Goal: Communication & Community: Answer question/provide support

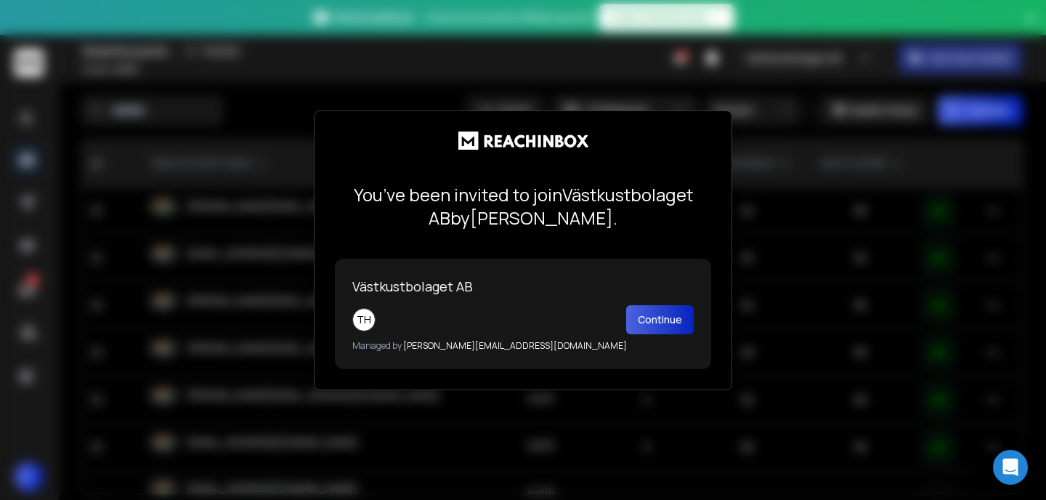
click at [656, 322] on button "Continue" at bounding box center [660, 319] width 68 height 29
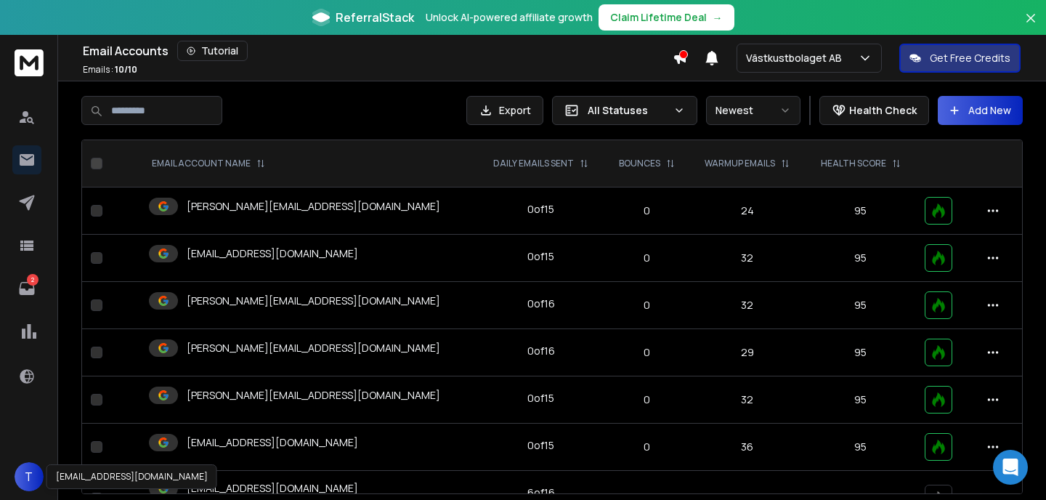
click at [20, 474] on span "T" at bounding box center [29, 476] width 29 height 29
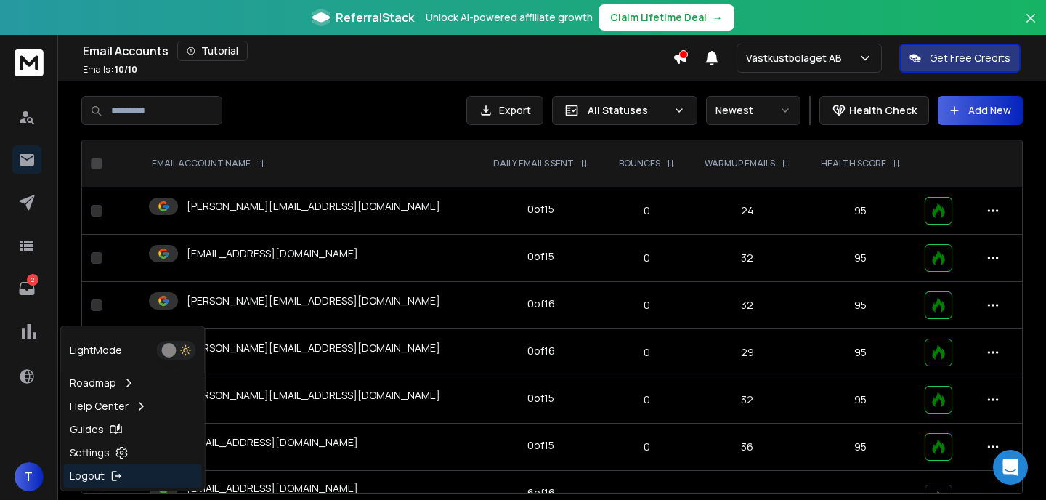
click at [32, 470] on span "T" at bounding box center [29, 476] width 29 height 29
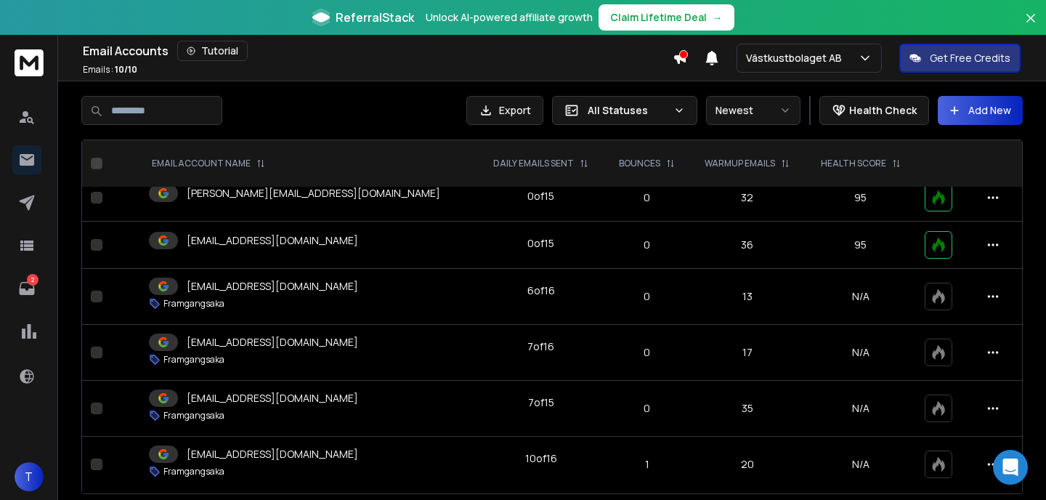
scroll to position [212, 0]
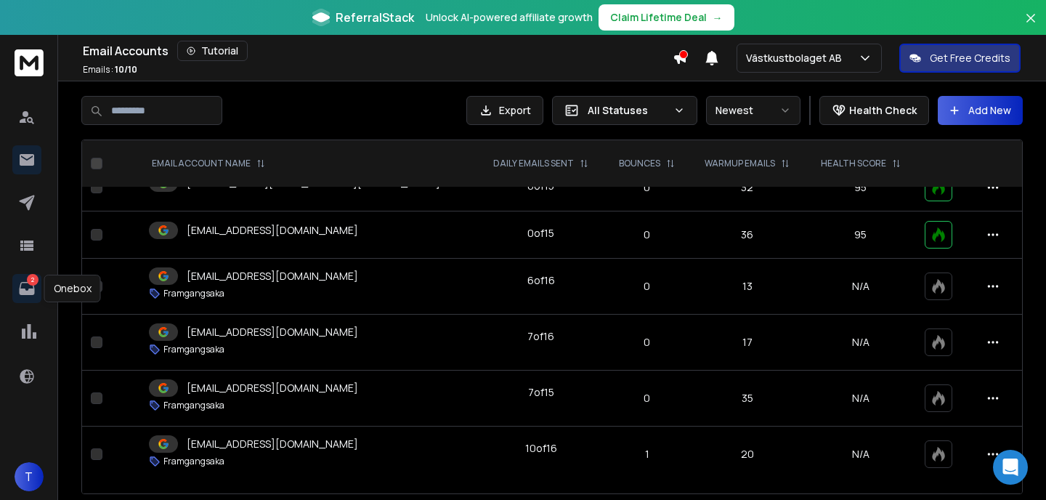
click at [28, 292] on icon at bounding box center [26, 288] width 15 height 13
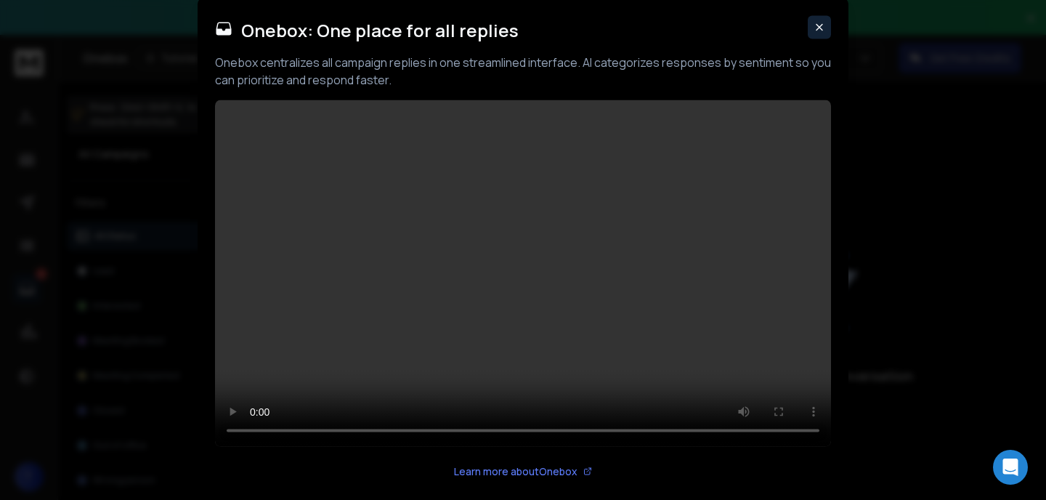
click at [818, 20] on button at bounding box center [819, 27] width 23 height 23
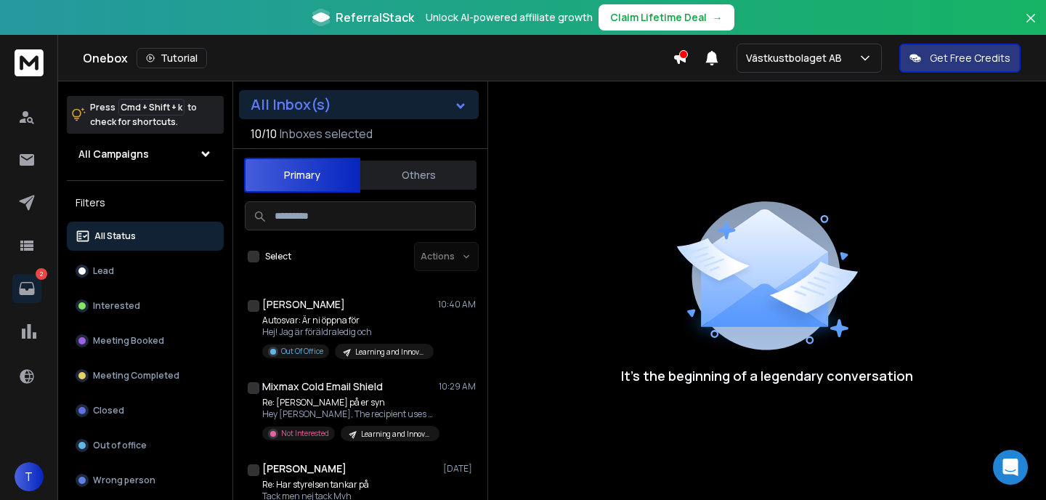
click at [461, 112] on icon at bounding box center [460, 106] width 13 height 13
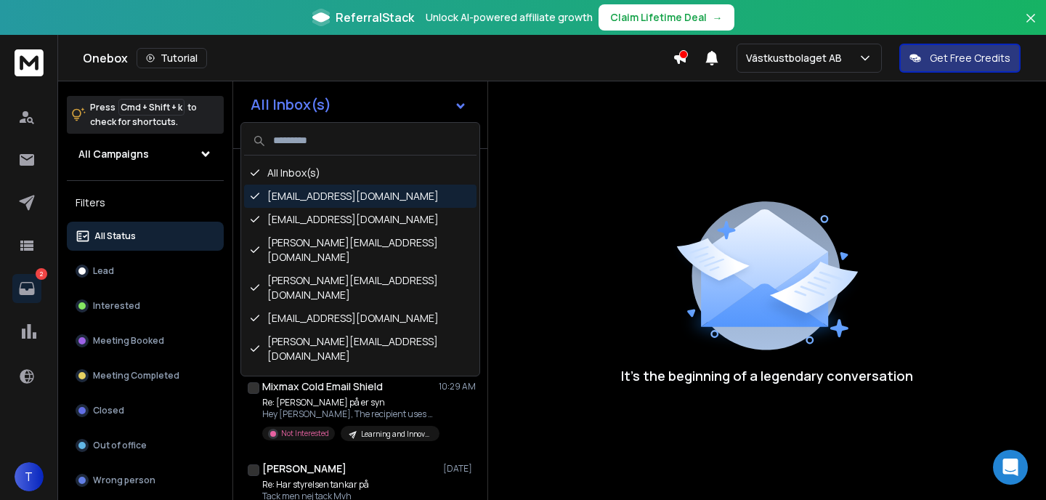
click at [309, 185] on div "leif@super-agency.media" at bounding box center [360, 196] width 232 height 23
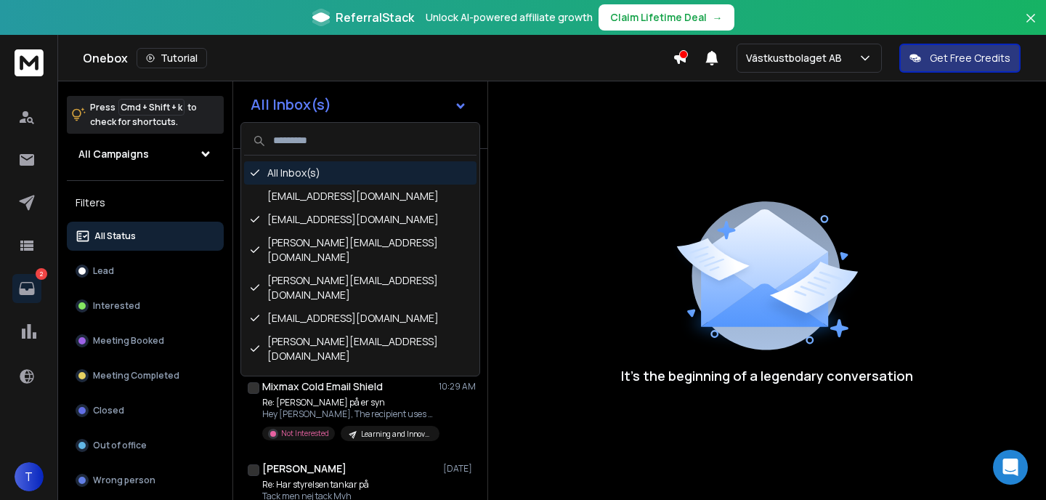
click at [314, 177] on div "All Inbox(s)" at bounding box center [360, 172] width 232 height 23
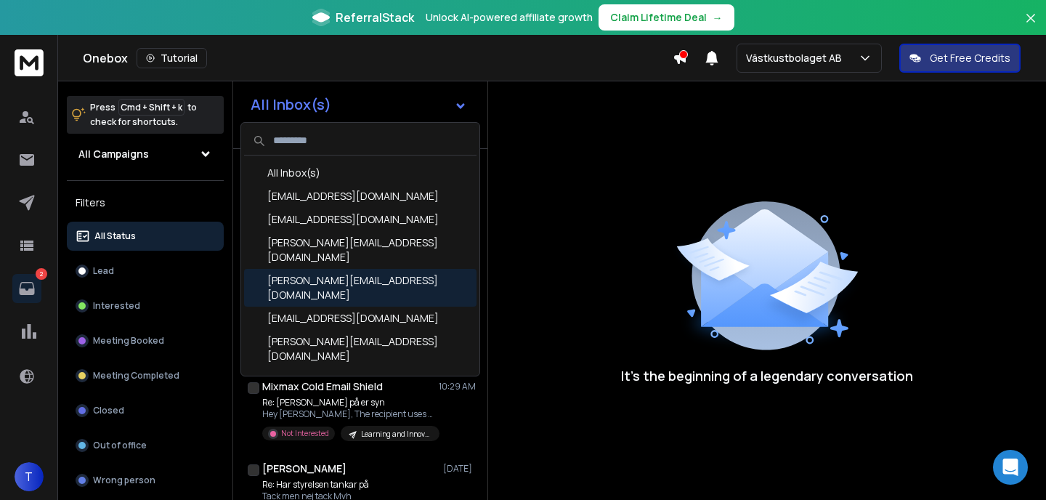
scroll to position [44, 0]
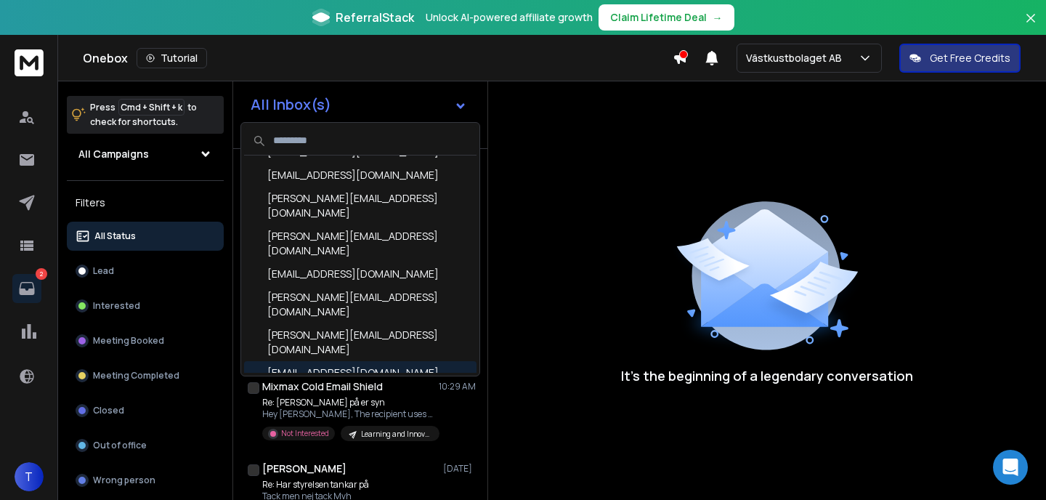
click at [342, 361] on div "tim@framgangs-akademin.org" at bounding box center [360, 372] width 232 height 23
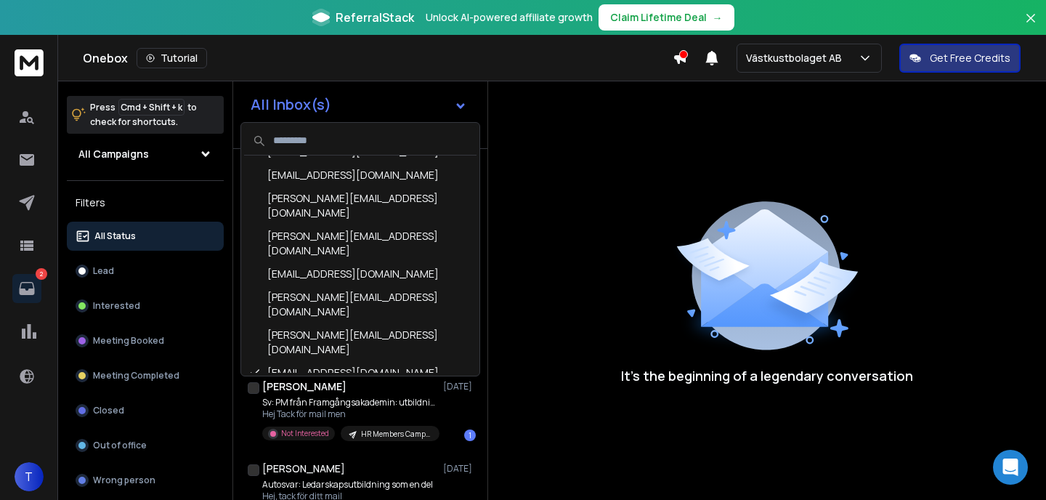
click at [343, 384] on div "sofia@framgangs-akademien.se" at bounding box center [360, 395] width 232 height 23
click at [345, 408] on div "tim@framgangs-akademin.se" at bounding box center [360, 419] width 232 height 23
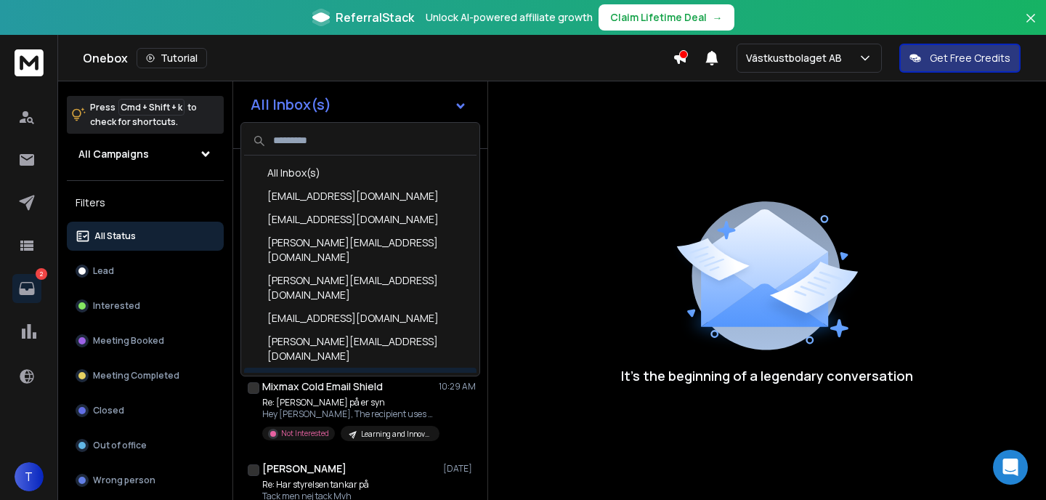
scroll to position [1, 0]
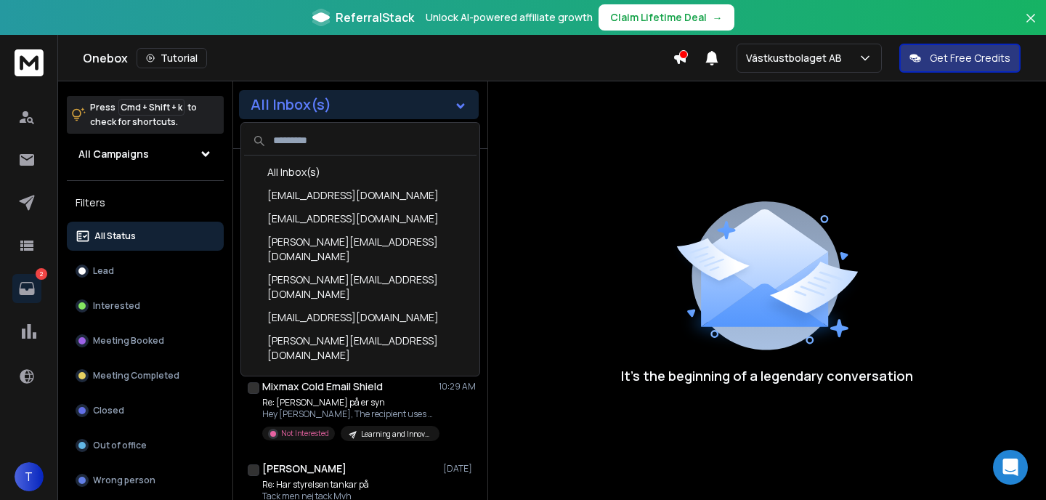
click at [449, 107] on button "All Inbox(s)" at bounding box center [359, 104] width 240 height 29
click at [461, 104] on icon at bounding box center [460, 106] width 13 height 13
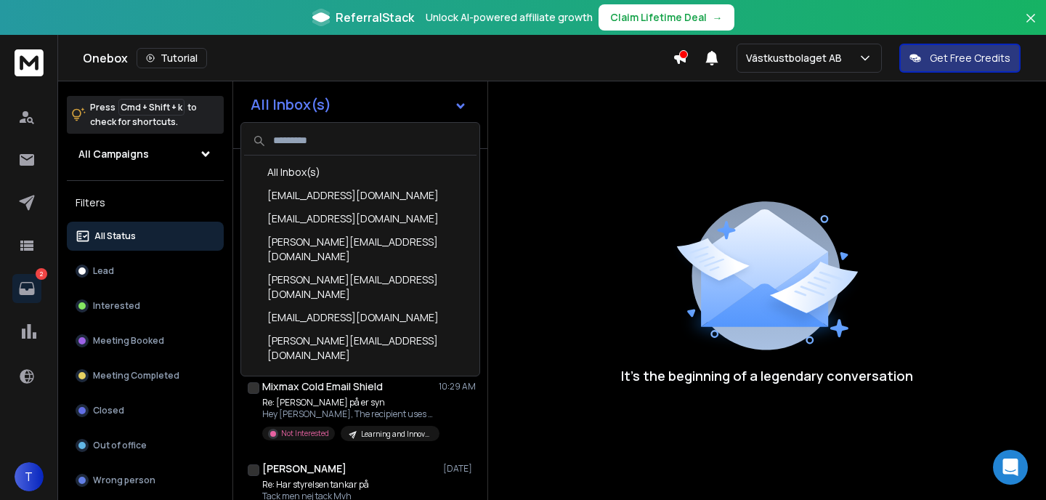
click at [492, 100] on div "It’s the beginning of a legendary conversation" at bounding box center [767, 293] width 558 height 425
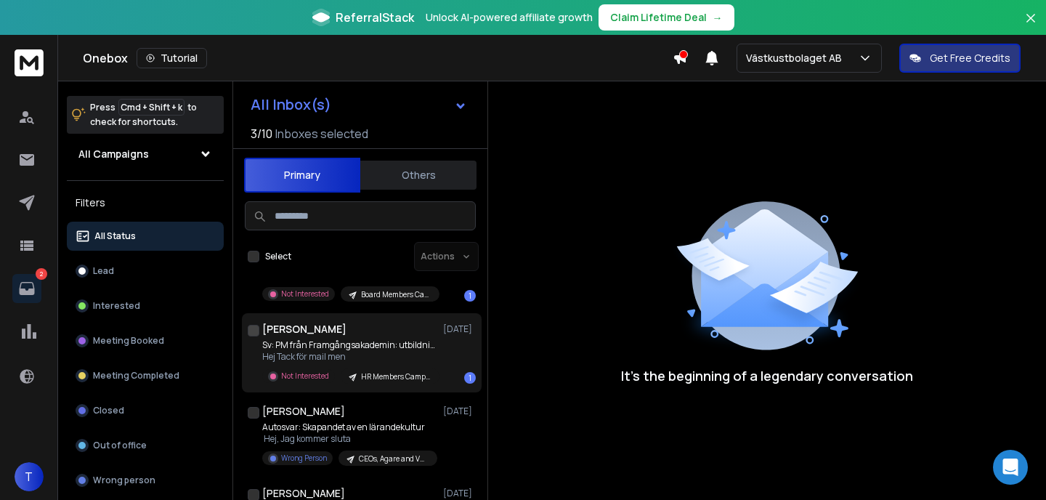
scroll to position [222, 0]
click at [349, 341] on p "Sv: PM från Framgångsakademin: utbildningar" at bounding box center [349, 345] width 174 height 12
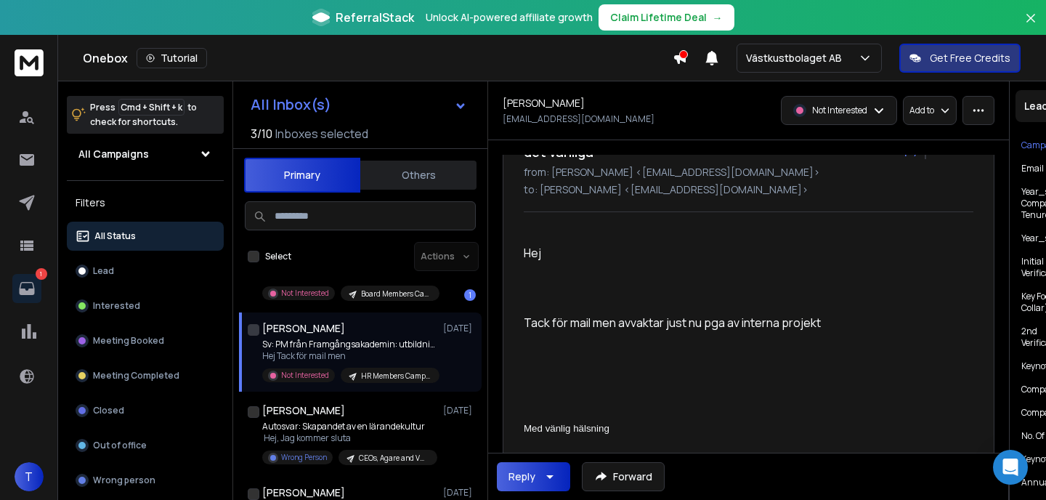
scroll to position [94, 0]
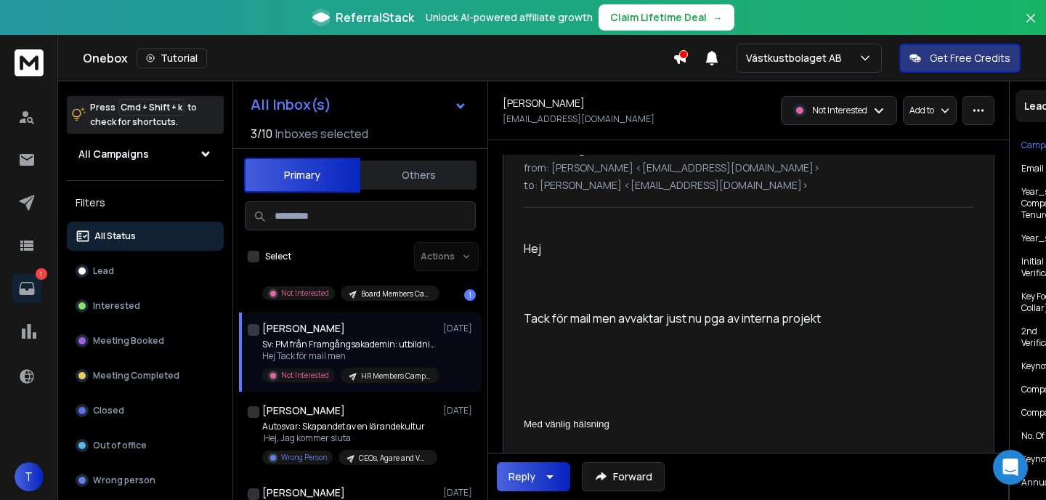
click at [556, 476] on icon "button" at bounding box center [549, 476] width 17 height 17
click at [554, 477] on icon "button" at bounding box center [549, 476] width 17 height 17
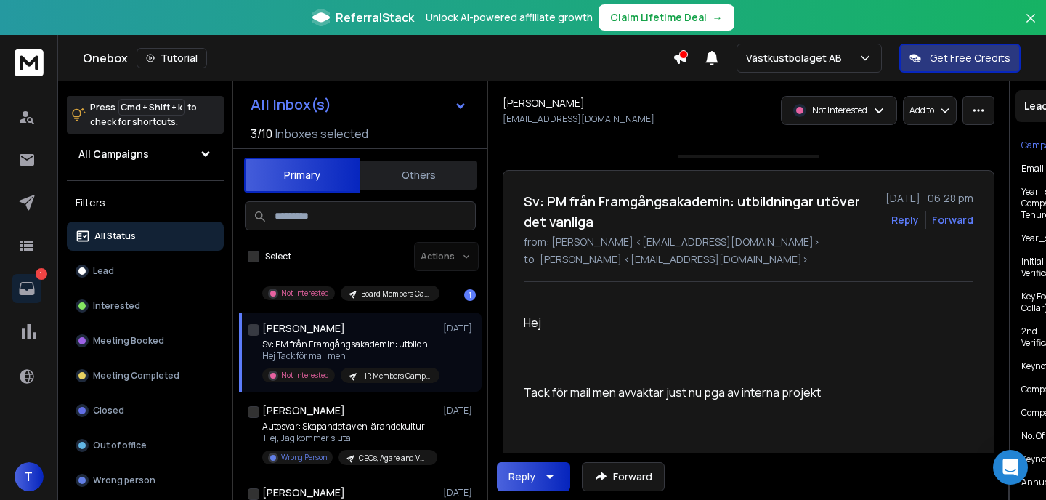
scroll to position [22, 0]
click at [538, 480] on div "Reply" at bounding box center [534, 476] width 50 height 17
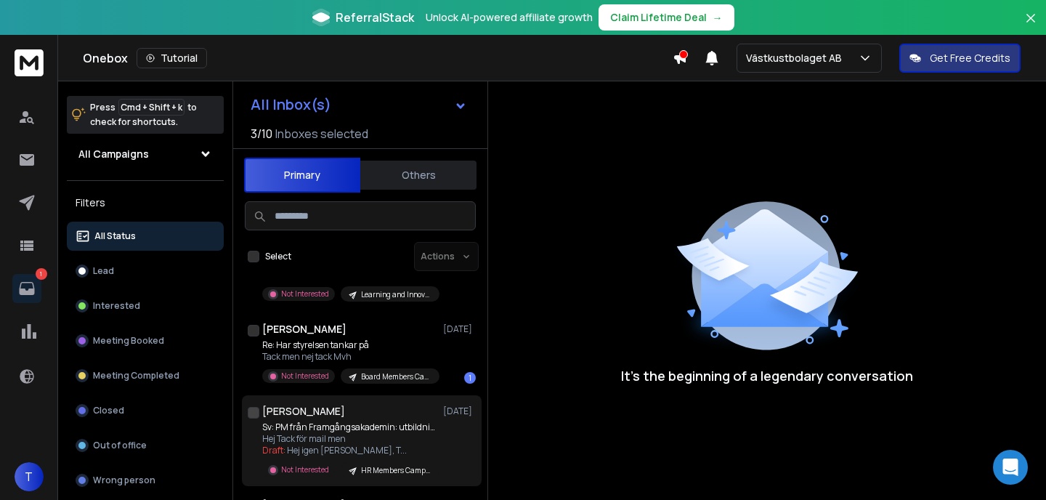
scroll to position [142, 0]
click at [375, 418] on div "Ulrika Frisk 08 Oct Sv: PM från Framgångsakademin: utbildningar Hej Tack för ma…" at bounding box center [369, 438] width 214 height 73
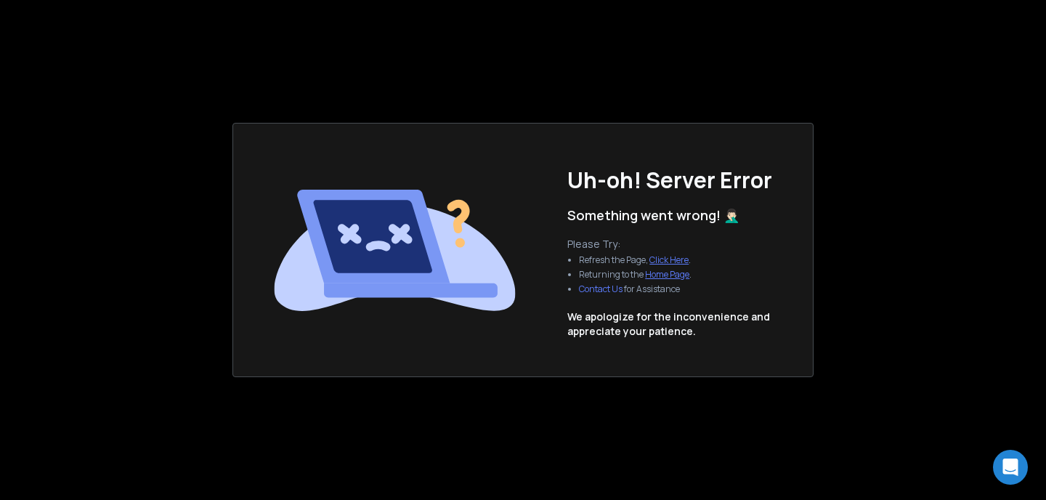
click at [497, 421] on div "Uh-oh! Server Error Something went wrong! 🤦🏻‍♂️ Please Try: Refresh the Page, C…" at bounding box center [523, 250] width 1046 height 500
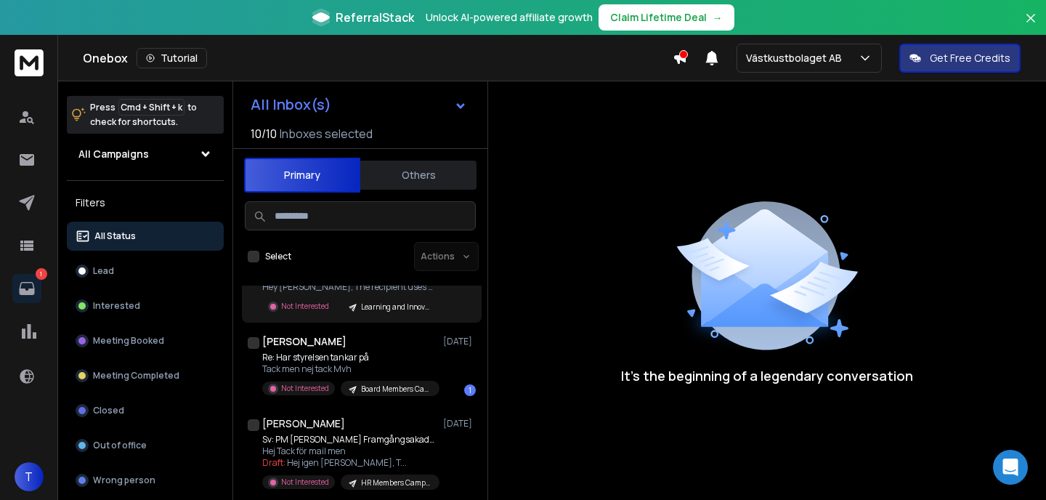
scroll to position [142, 0]
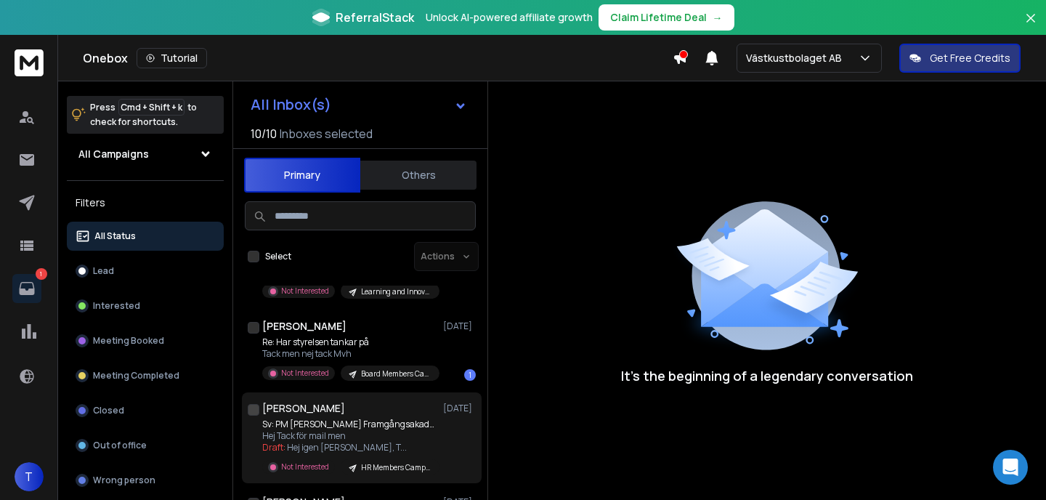
click at [327, 439] on p "Hej Tack för mail men" at bounding box center [349, 436] width 174 height 12
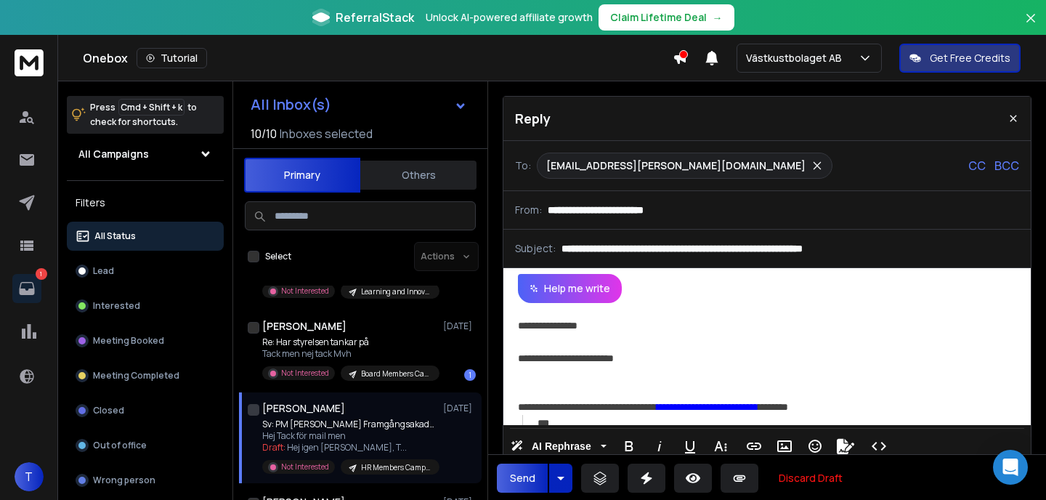
click at [651, 361] on div "**********" at bounding box center [765, 358] width 494 height 16
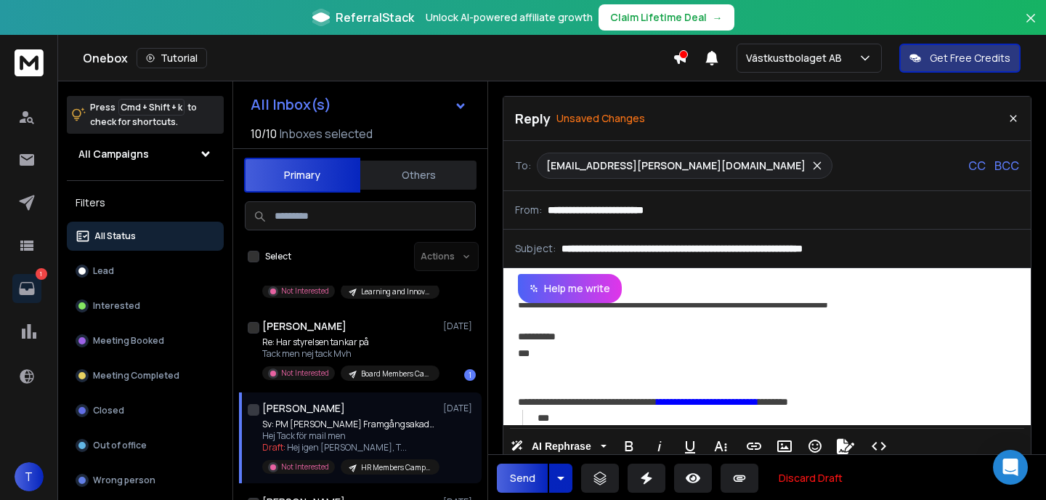
scroll to position [55, 0]
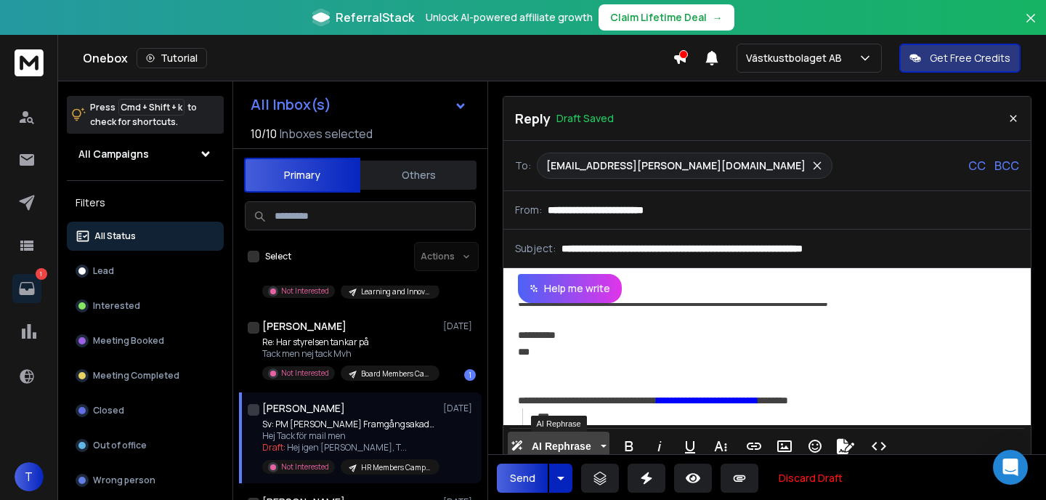
click at [601, 441] on button "AI Rephrase AI Rephrase" at bounding box center [559, 446] width 102 height 29
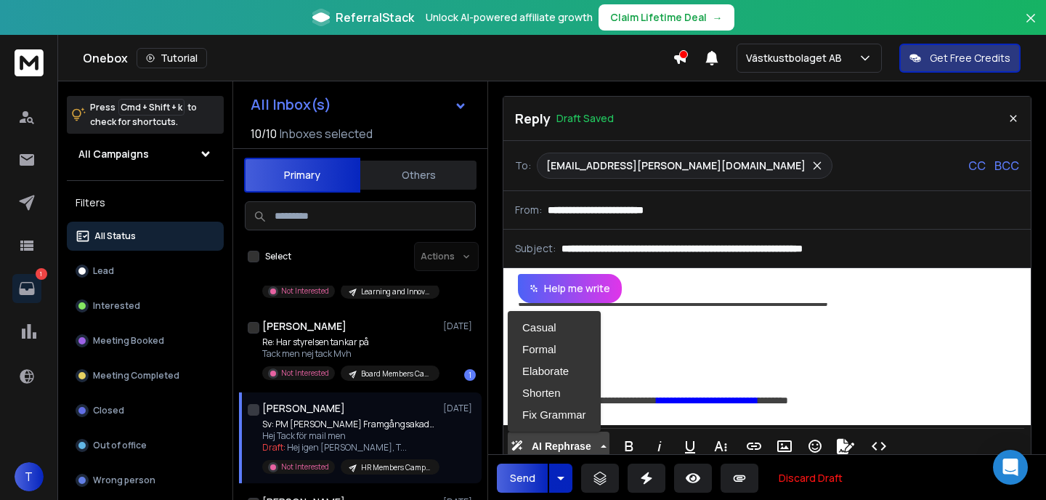
click at [601, 441] on button "AI Rephrase AI Rephrase" at bounding box center [559, 446] width 102 height 29
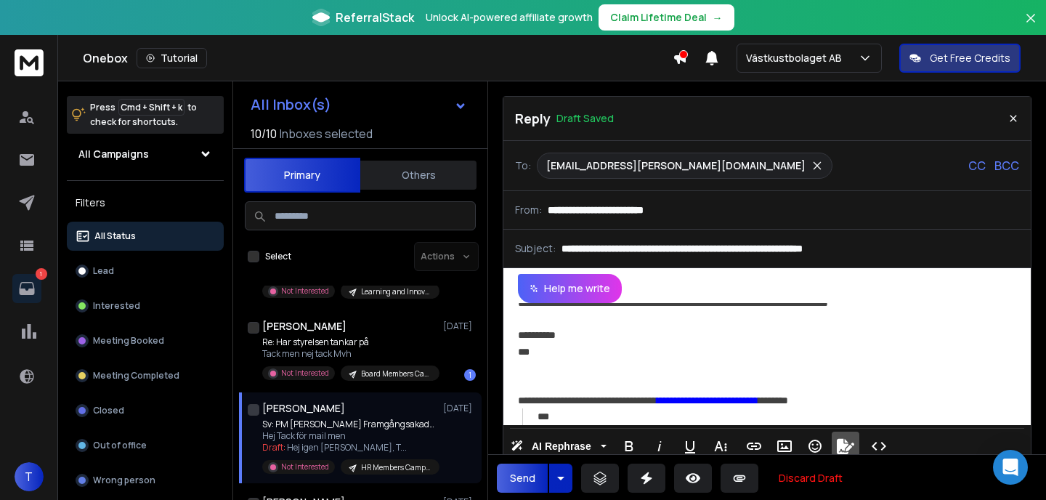
click at [854, 445] on button "Signature" at bounding box center [846, 446] width 28 height 29
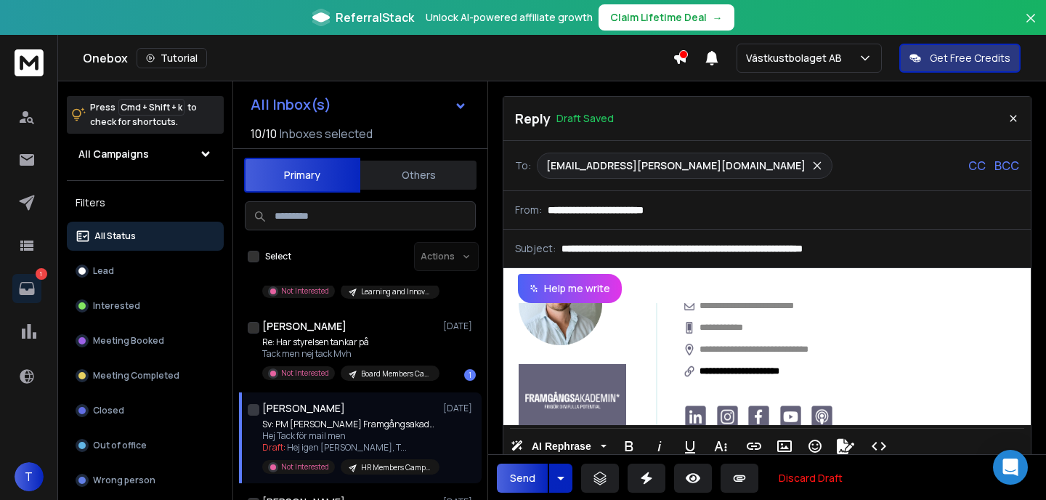
scroll to position [174, 0]
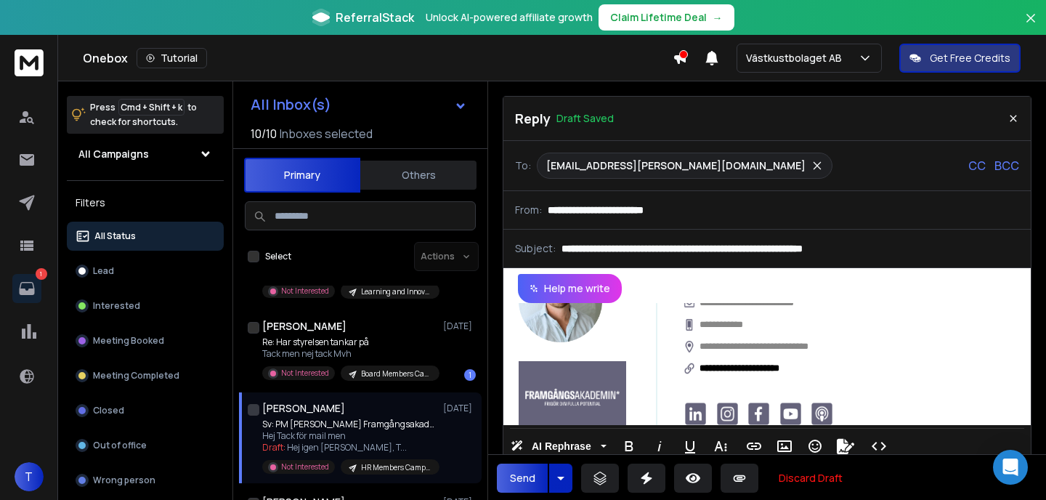
click at [522, 482] on button "Send" at bounding box center [522, 477] width 51 height 29
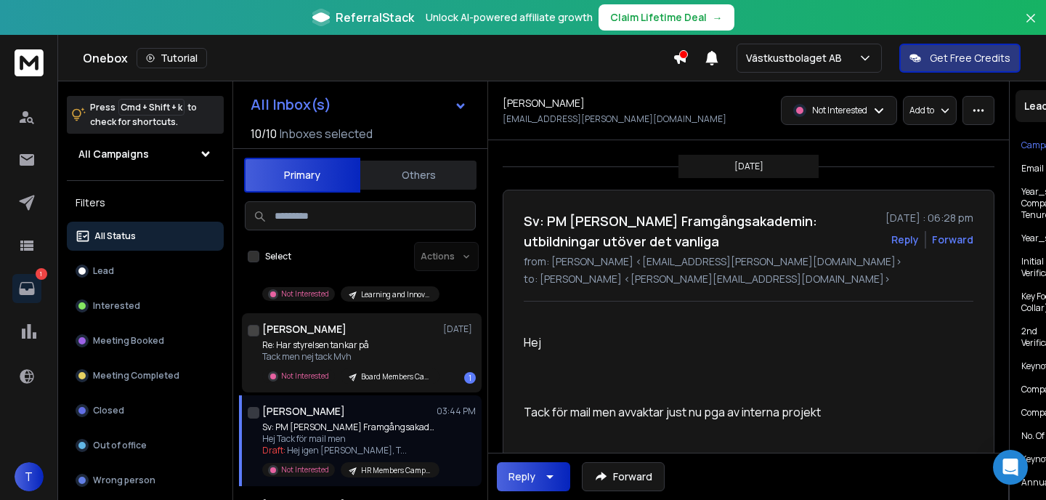
scroll to position [141, 0]
click at [365, 342] on p "Re: Har styrelsen tankar på" at bounding box center [349, 344] width 174 height 12
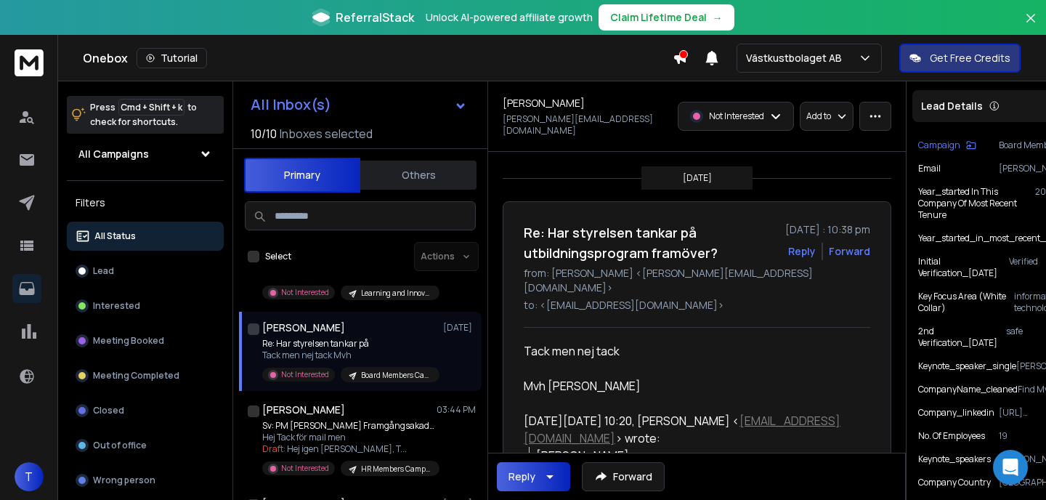
click at [807, 244] on button "Reply" at bounding box center [802, 251] width 28 height 15
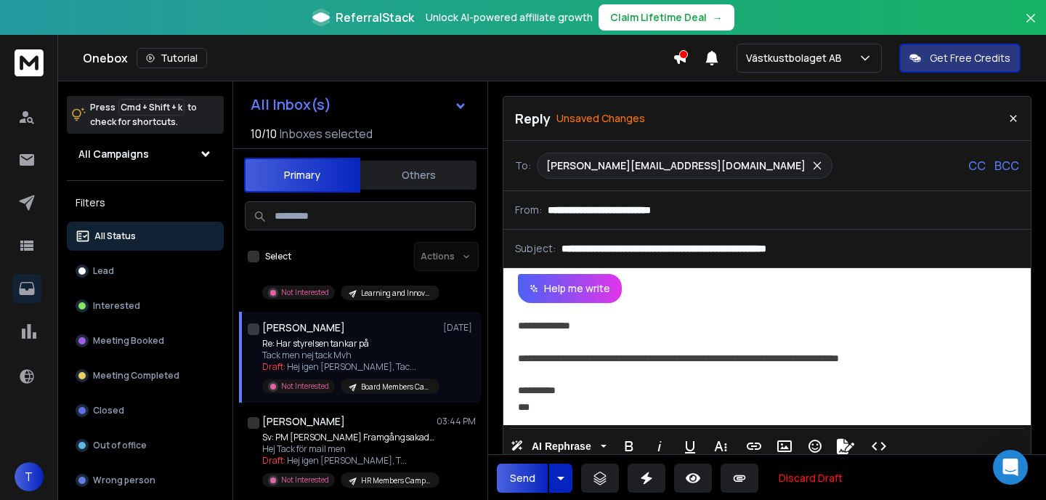
click at [514, 485] on button "Send" at bounding box center [522, 477] width 51 height 29
